Goal: Task Accomplishment & Management: Use online tool/utility

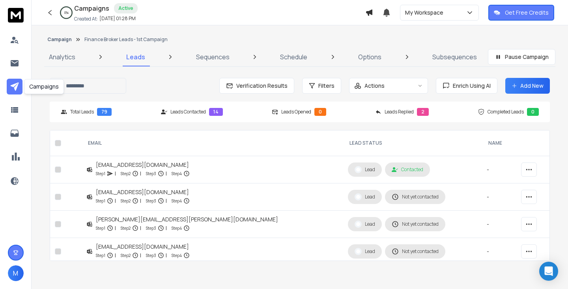
click at [18, 87] on icon at bounding box center [14, 86] width 9 height 9
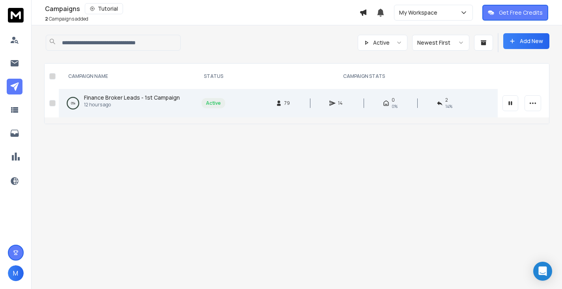
click at [536, 105] on icon "button" at bounding box center [533, 103] width 8 height 8
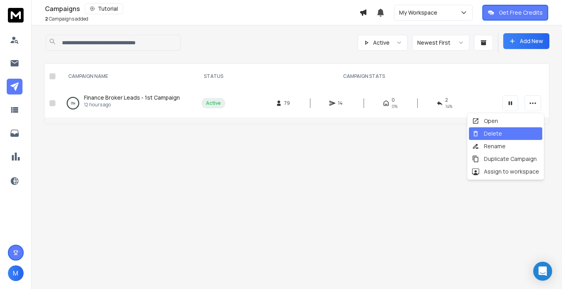
drag, startPoint x: 339, startPoint y: 177, endPoint x: 319, endPoint y: 174, distance: 19.9
click at [338, 177] on div "Campaigns 2 Campaigns Added Active Newest First Add New CAMPAIGN NAME STATUS CA…" at bounding box center [297, 177] width 506 height 289
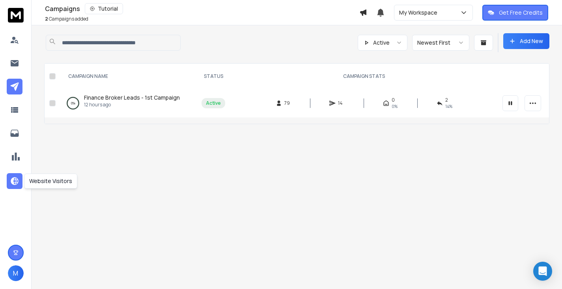
click at [15, 183] on icon at bounding box center [15, 181] width 8 height 8
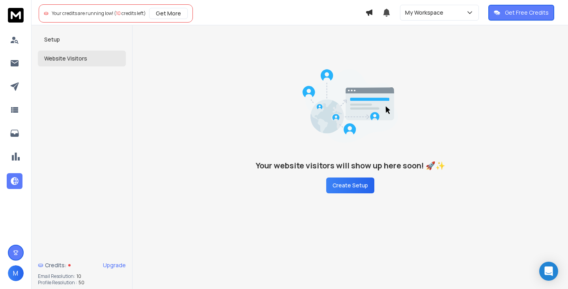
click at [362, 185] on button "Create Setup" at bounding box center [350, 185] width 48 height 16
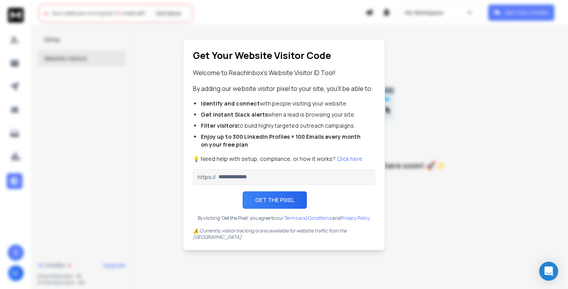
click at [467, 206] on div at bounding box center [284, 144] width 568 height 289
click at [358, 85] on div "Get Your Website Visitor Code Welcome to ReachInbox's Website Visitor ID Tool! …" at bounding box center [284, 144] width 201 height 210
drag, startPoint x: 422, startPoint y: 50, endPoint x: 336, endPoint y: 79, distance: 91.0
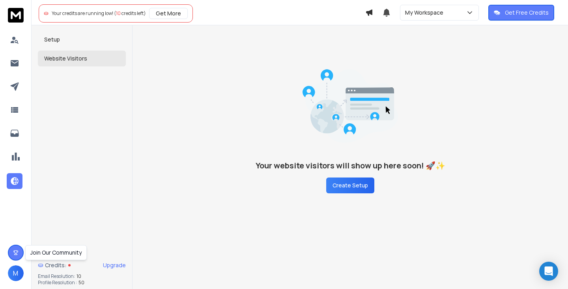
click at [15, 250] on icon at bounding box center [15, 252] width 4 height 4
